Goal: Task Accomplishment & Management: Manage account settings

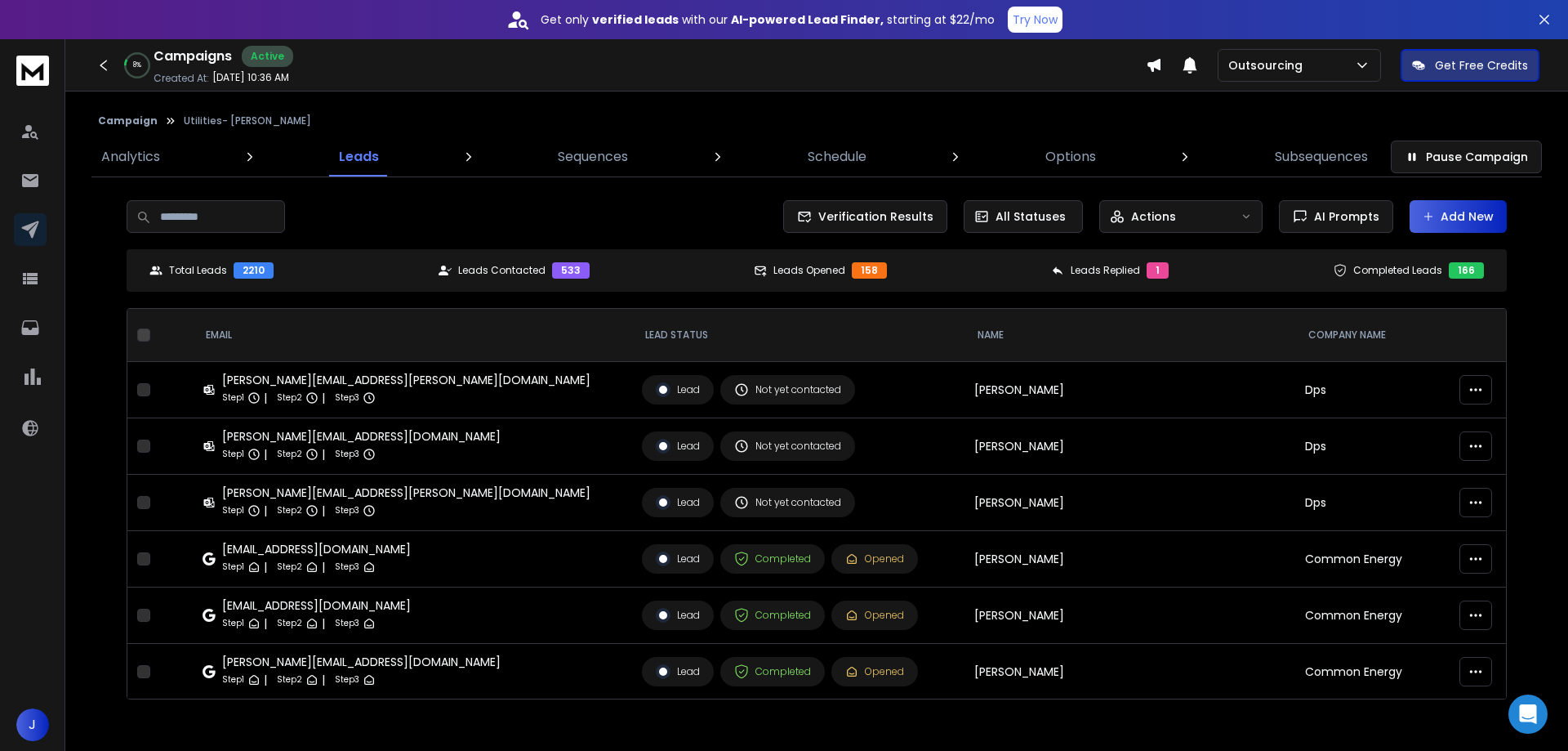
scroll to position [8131, 0]
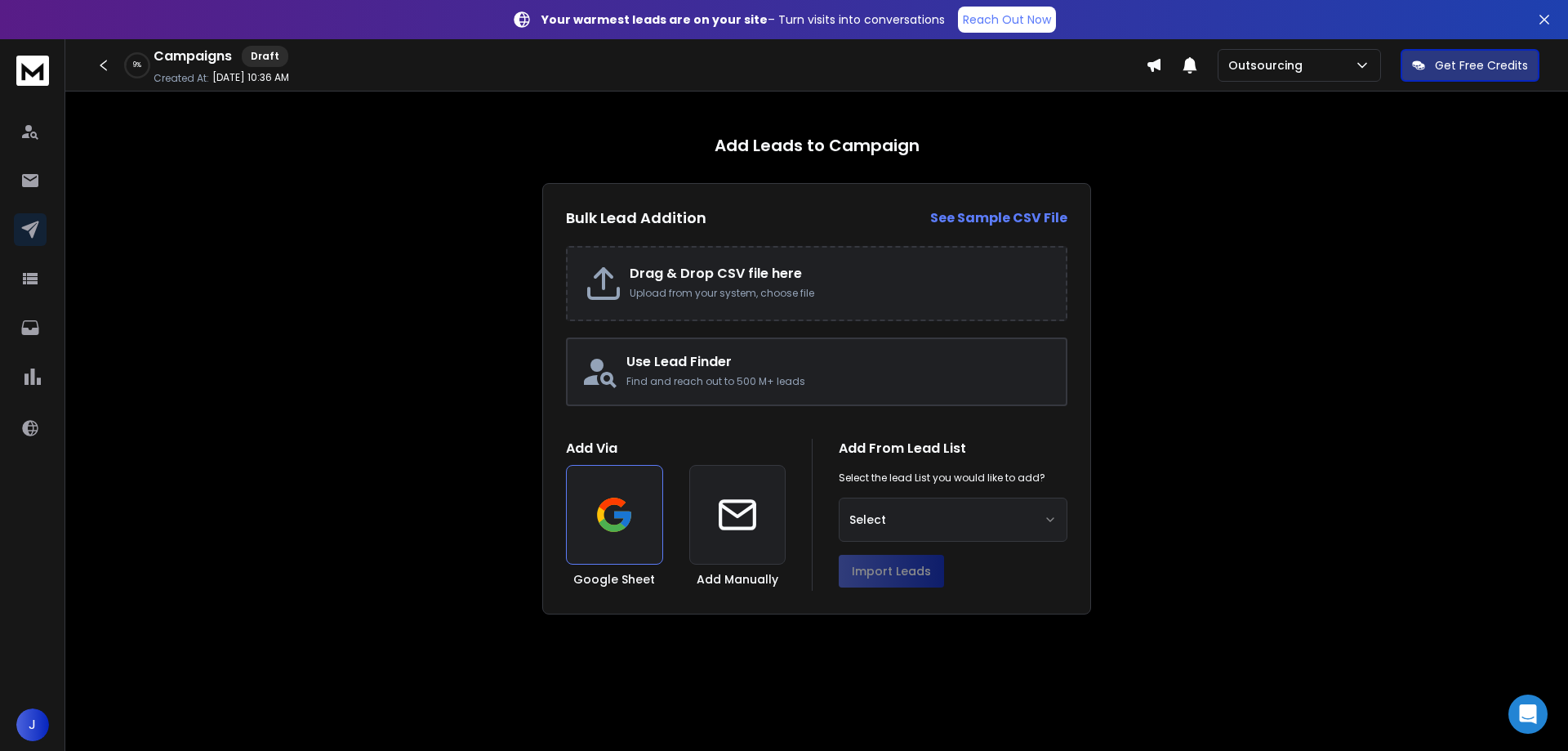
click at [622, 532] on icon at bounding box center [614, 515] width 41 height 49
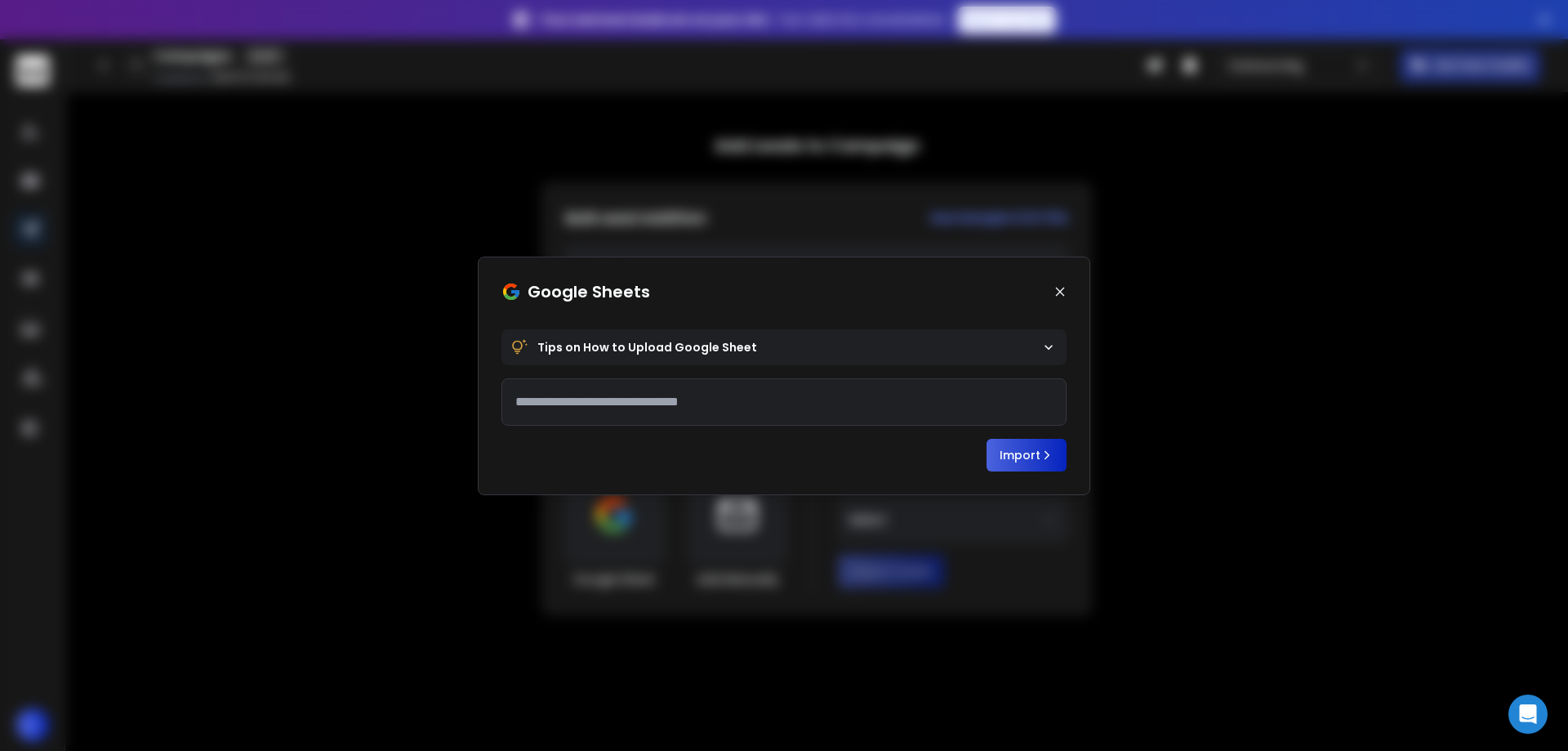
click at [652, 399] on input at bounding box center [784, 402] width 565 height 47
paste input "**********"
type input "**********"
click at [1023, 456] on button "Import" at bounding box center [1027, 455] width 80 height 32
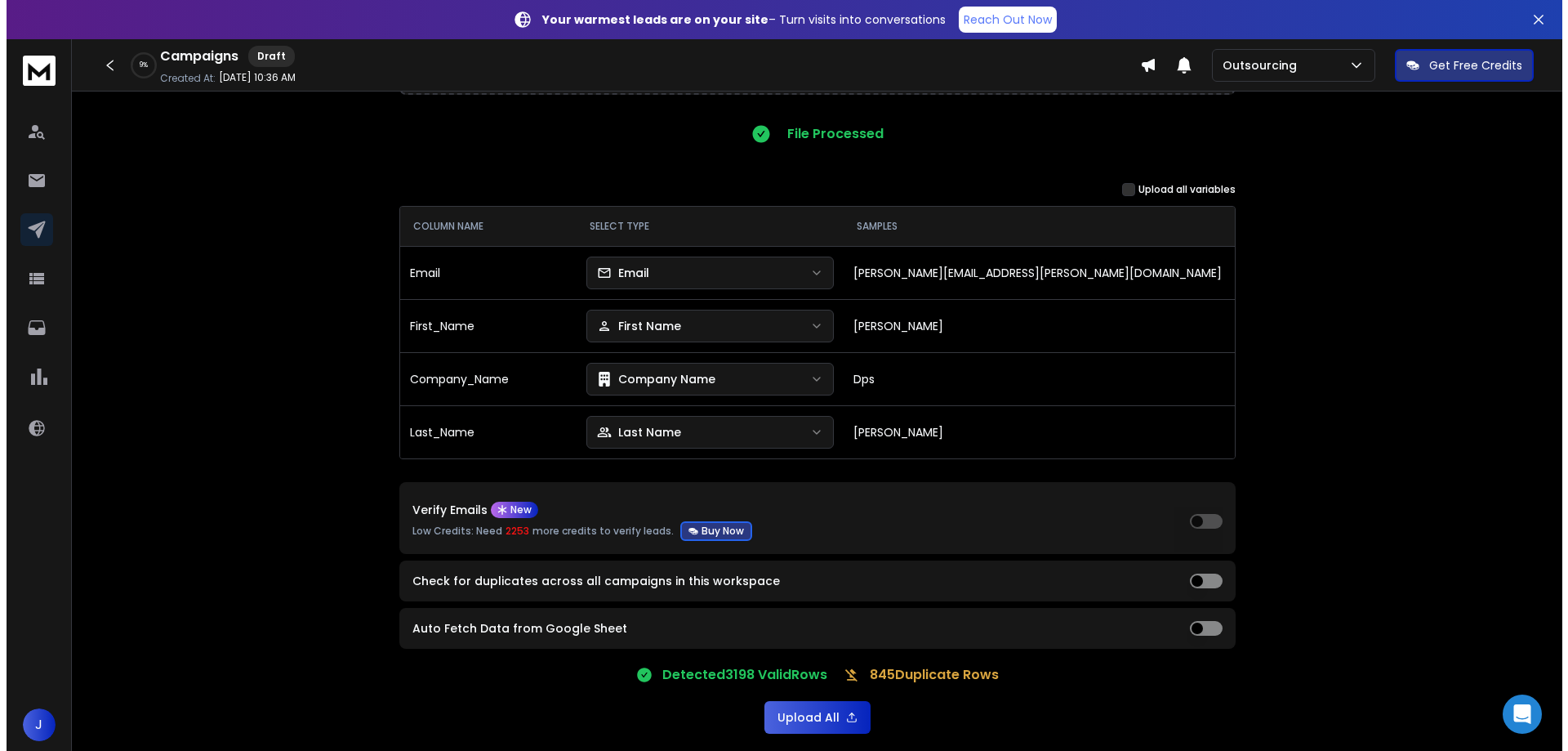
scroll to position [179, 0]
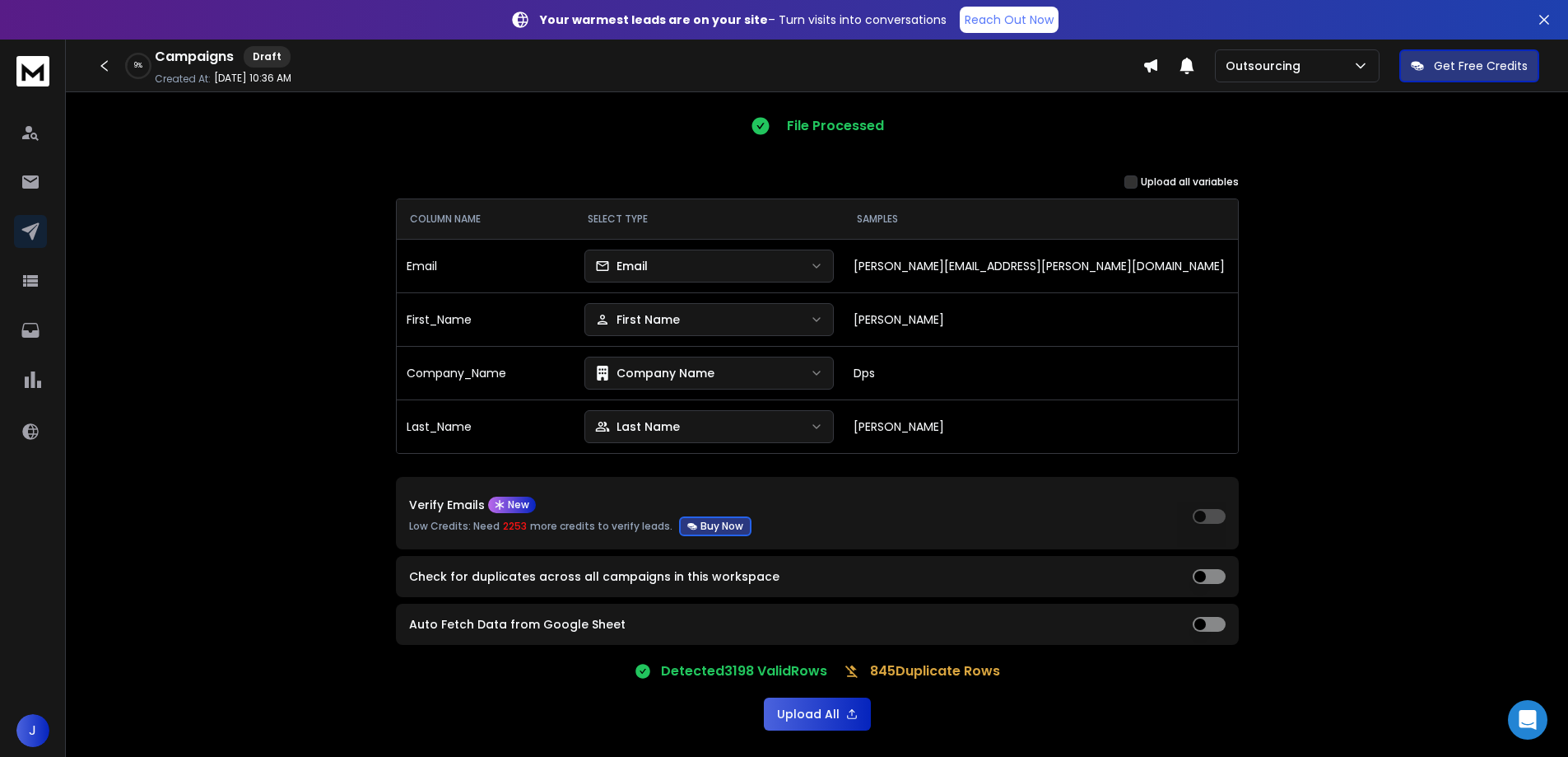
click at [1219, 627] on button "Auto Fetch Data from Google Sheet" at bounding box center [1209, 624] width 33 height 15
click at [1203, 577] on button "Check for duplicates across all campaigns in this workspace" at bounding box center [1209, 576] width 33 height 15
click at [813, 721] on button "Upload All" at bounding box center [817, 713] width 107 height 33
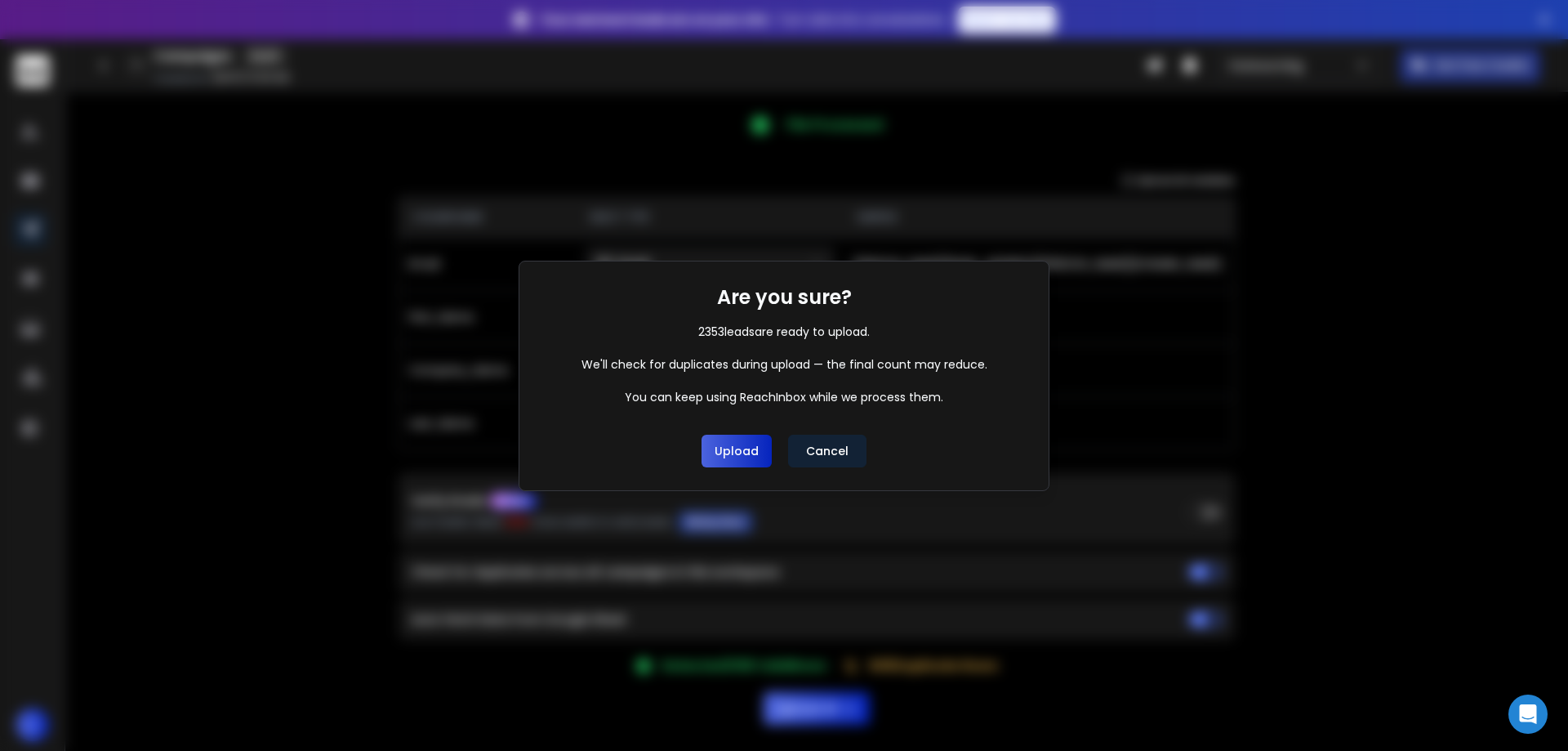
click at [726, 468] on div "Are you sure? 2353 lead s are ready to upload. We'll check for duplicates durin…" at bounding box center [783, 376] width 531 height 231
click at [731, 457] on button "Upload" at bounding box center [737, 450] width 70 height 32
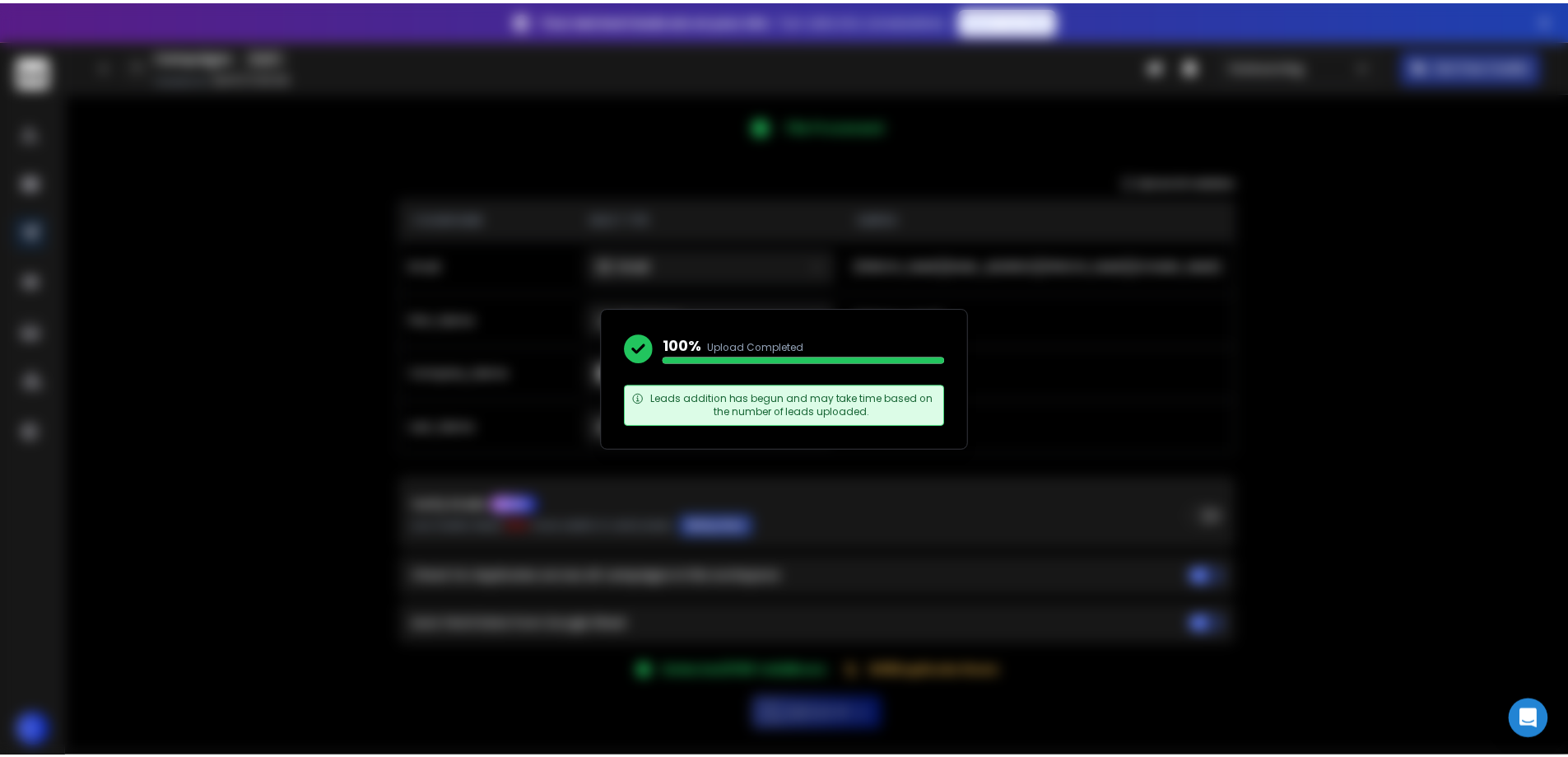
scroll to position [132, 0]
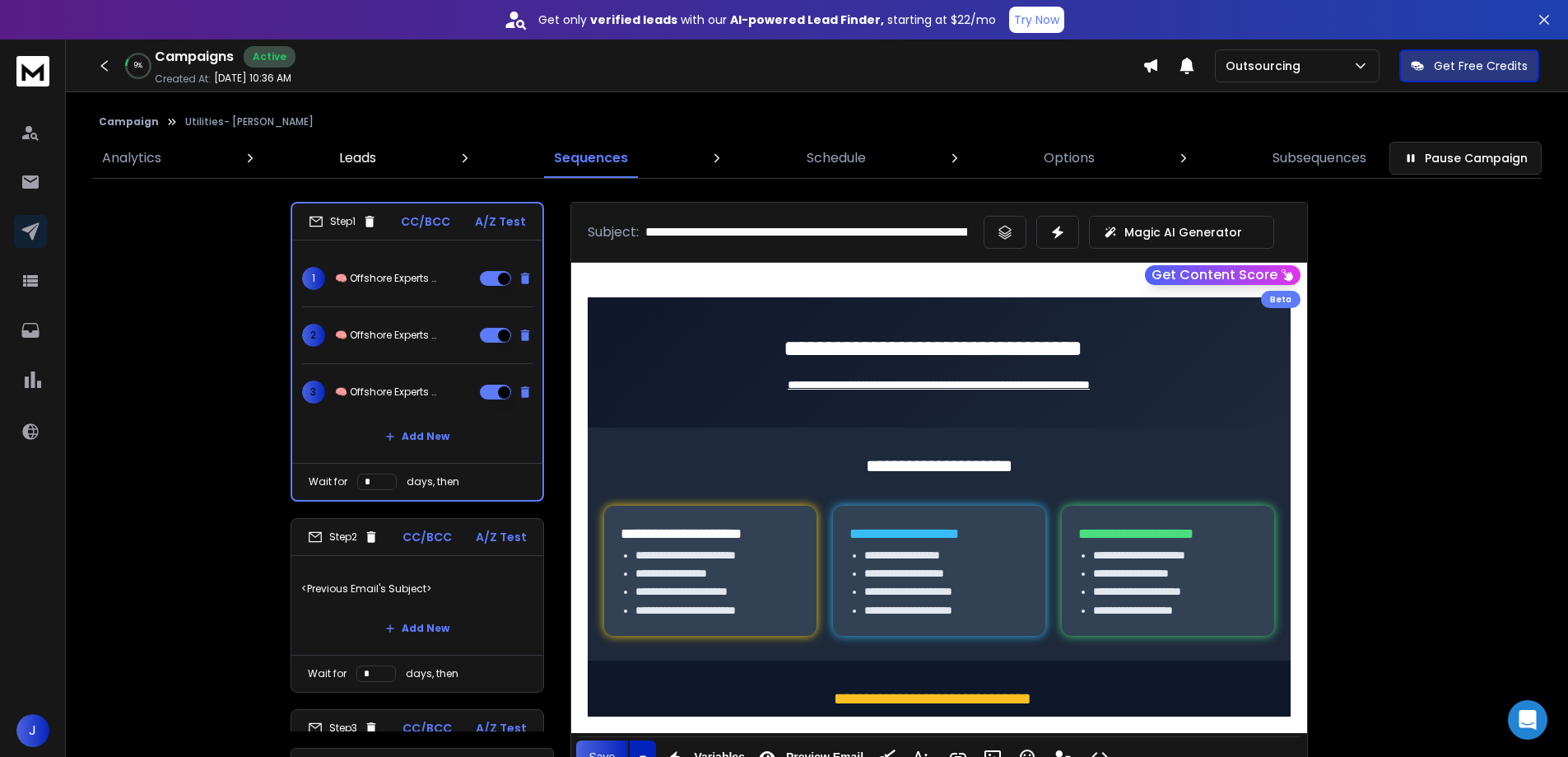
click at [359, 157] on p "Leads" at bounding box center [358, 158] width 37 height 19
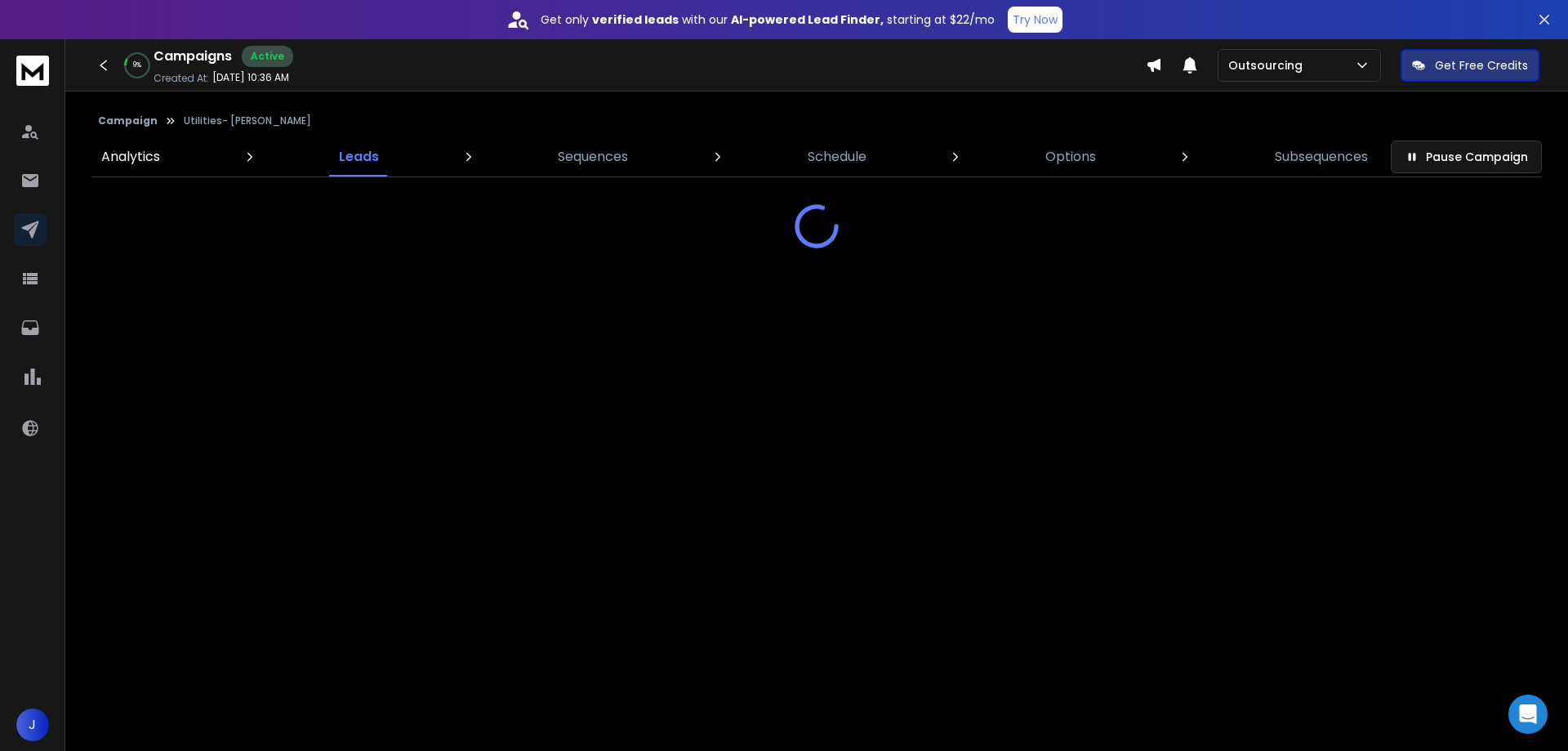
click at [133, 156] on p "Analytics" at bounding box center [130, 156] width 59 height 19
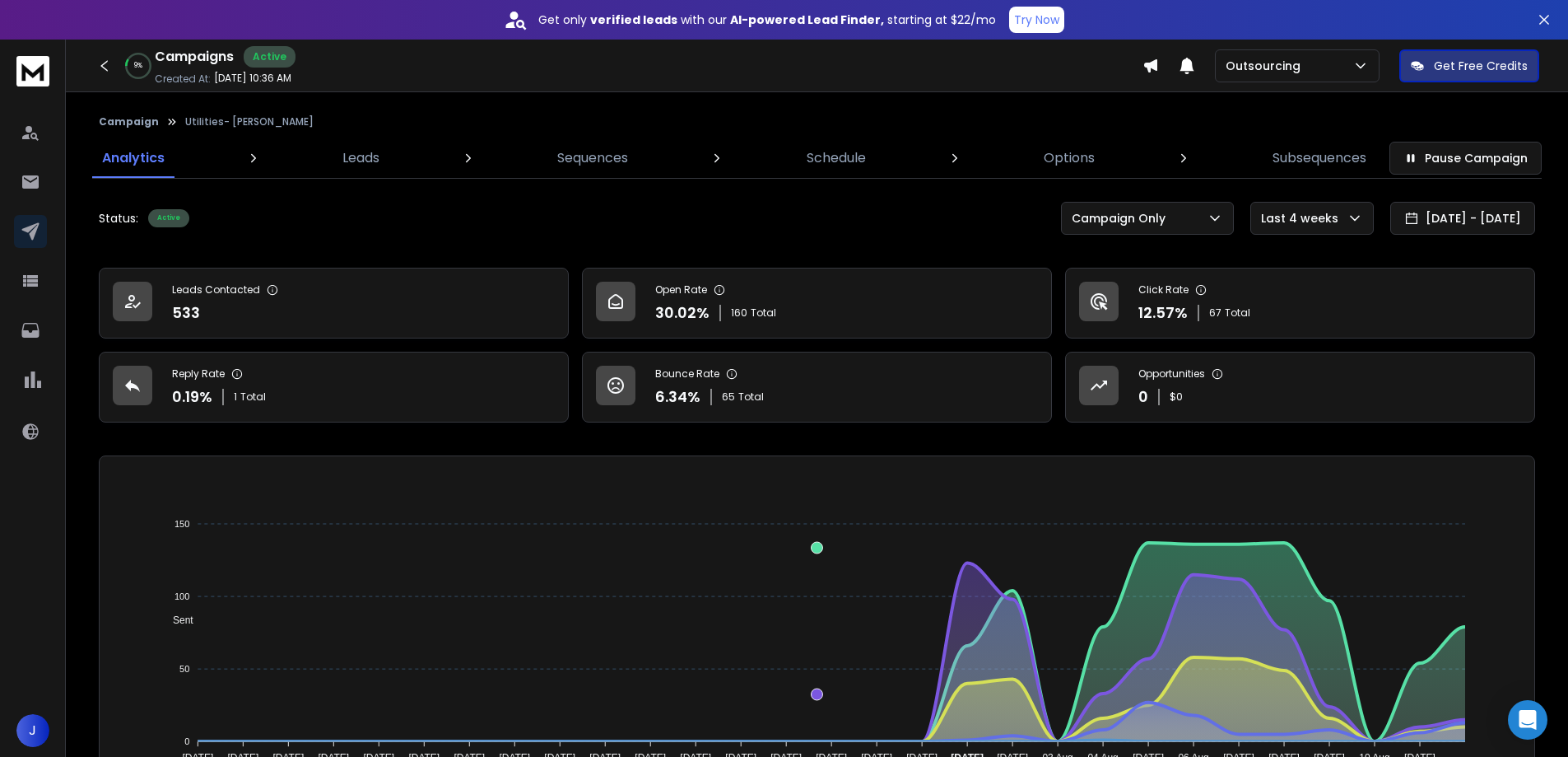
click at [136, 121] on button "Campaign" at bounding box center [129, 122] width 60 height 13
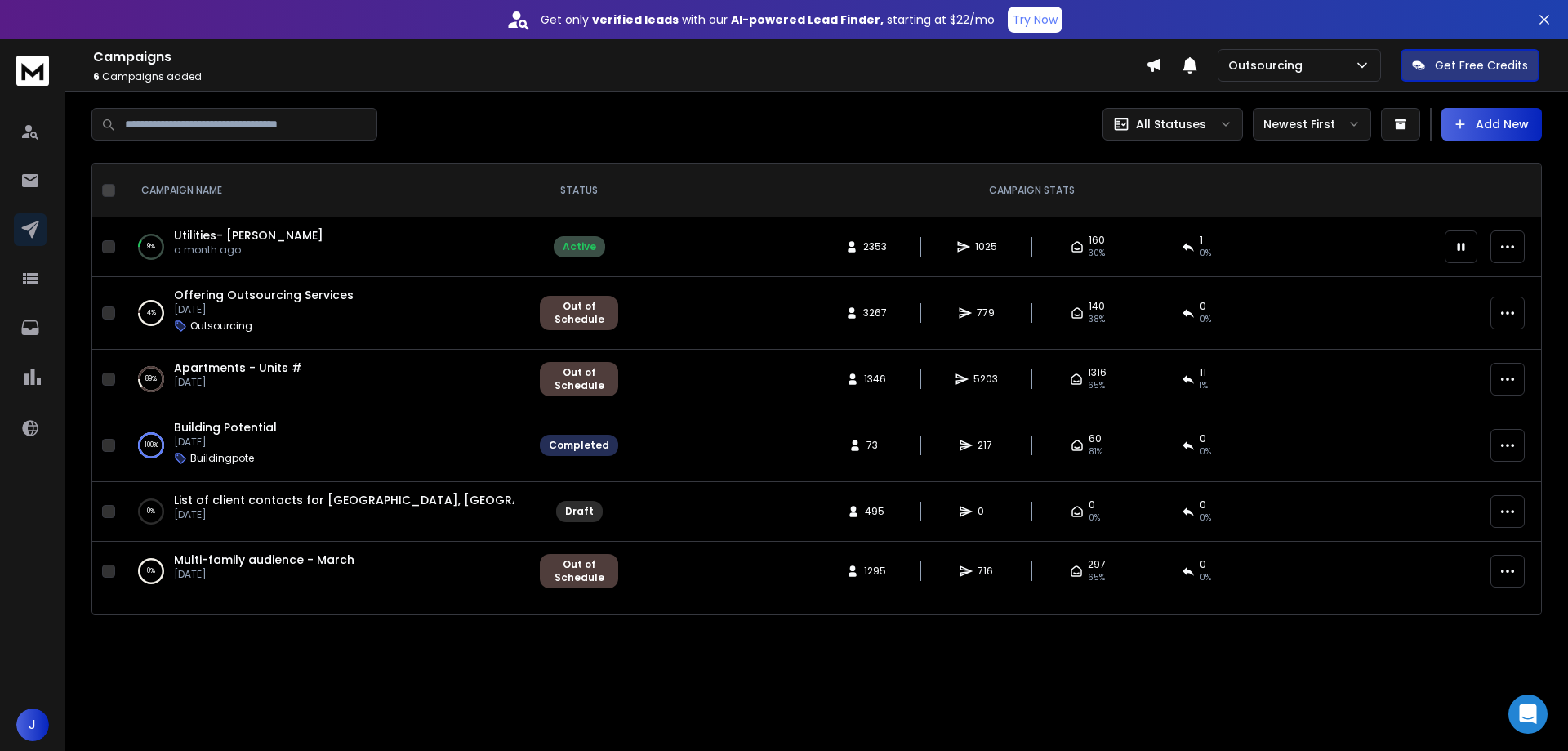
click at [1507, 243] on icon "button" at bounding box center [1508, 247] width 17 height 17
